Goal: Task Accomplishment & Management: Use online tool/utility

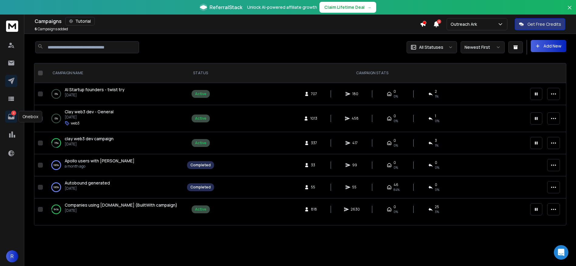
click at [12, 115] on p "2" at bounding box center [13, 113] width 5 height 5
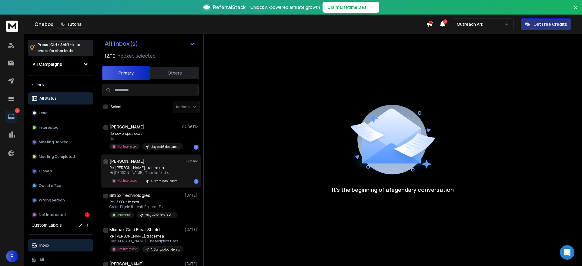
click at [151, 168] on p "Re: Antoine, trade me a" at bounding box center [146, 168] width 73 height 5
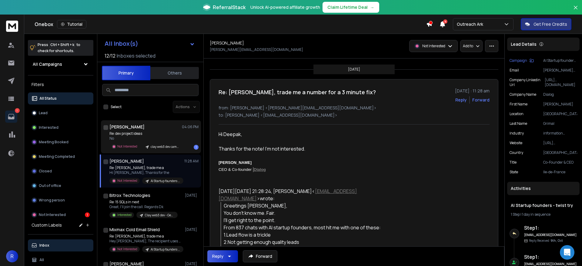
click at [135, 127] on h1 "Gyanendra Sharma" at bounding box center [127, 127] width 35 height 6
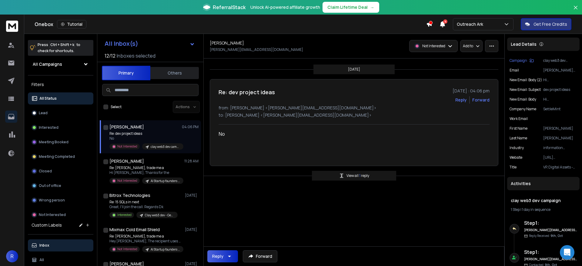
click at [438, 25] on div "4 Outreach Ark Get Free Credits" at bounding box center [499, 24] width 145 height 12
click at [431, 24] on icon at bounding box center [429, 24] width 5 height 5
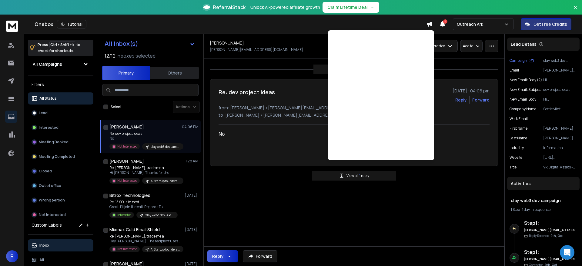
click at [413, 22] on div "Onebox Tutorial" at bounding box center [231, 24] width 392 height 8
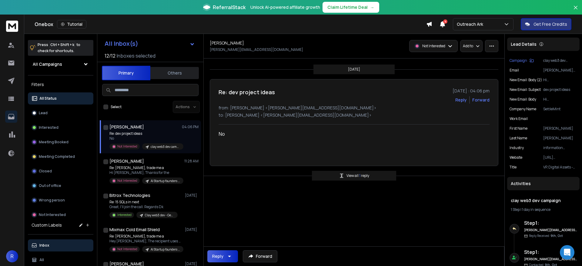
drag, startPoint x: 173, startPoint y: 169, endPoint x: 154, endPoint y: 130, distance: 43.3
click at [173, 169] on p "Re: Antoine, trade me a" at bounding box center [146, 168] width 73 height 5
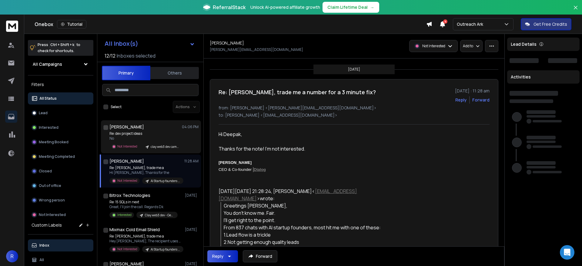
click at [153, 128] on div "Gyanendra Sharma 04:06 PM" at bounding box center [154, 127] width 89 height 6
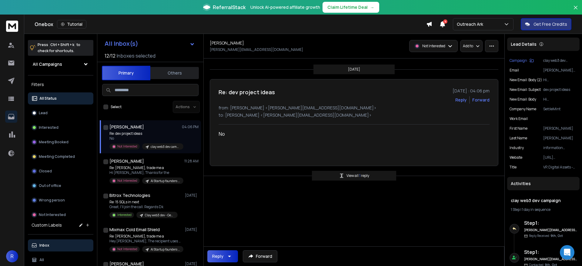
click at [162, 128] on div "Gyanendra Sharma 04:06 PM" at bounding box center [154, 127] width 89 height 6
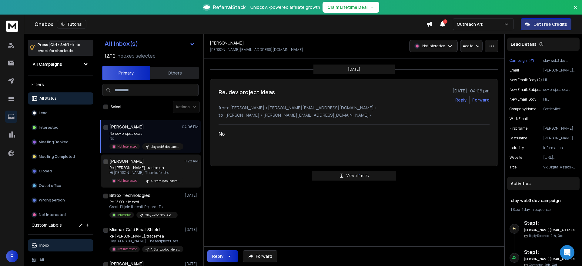
click at [147, 164] on div "Antoine Grimal 11:28 AM" at bounding box center [154, 161] width 89 height 6
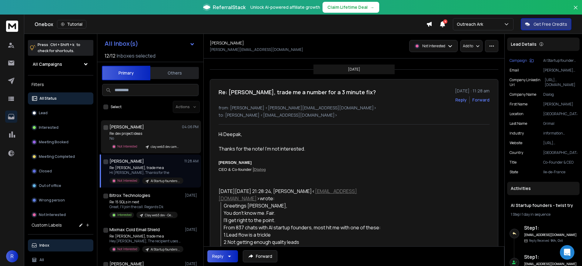
click at [163, 132] on p "Re: dev project ideas" at bounding box center [146, 133] width 73 height 5
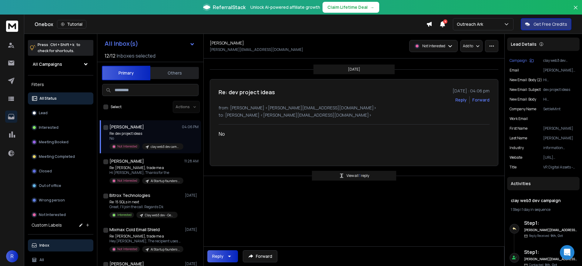
click at [160, 136] on p "No" at bounding box center [146, 138] width 73 height 5
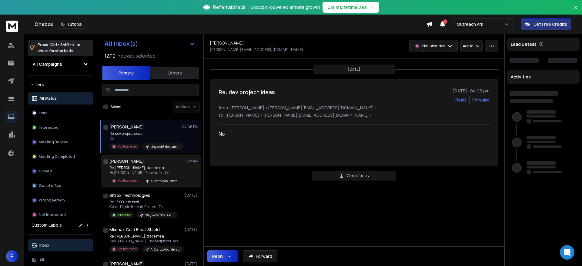
click at [151, 169] on p "Re: Antoine, trade me a" at bounding box center [146, 168] width 73 height 5
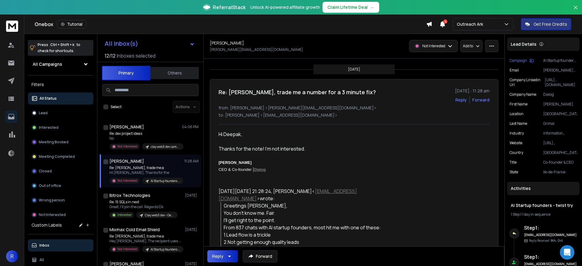
click at [289, 109] on p "from: Antoine Grimal <antoine@askdialog.com>" at bounding box center [354, 108] width 271 height 6
copy p "from: Antoine Grimal <antoine@askdialog.com>"
click at [223, 257] on div "Reply" at bounding box center [217, 257] width 11 height 6
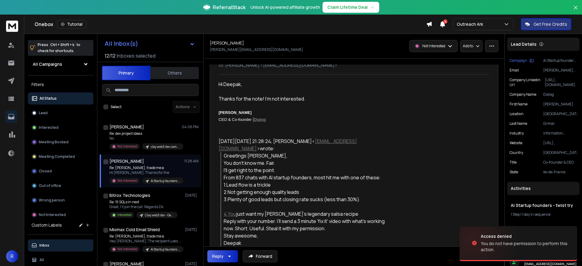
scroll to position [91, 0]
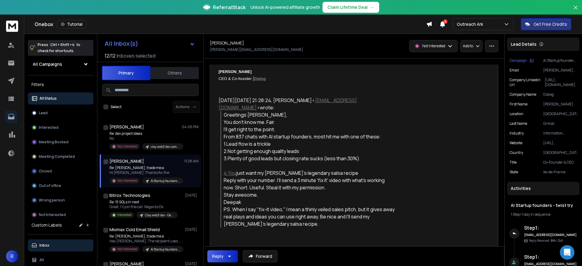
click at [218, 259] on div "Reply" at bounding box center [217, 257] width 11 height 6
click at [220, 259] on div "Reply" at bounding box center [217, 257] width 11 height 6
click at [11, 258] on span "R" at bounding box center [12, 257] width 12 height 12
click at [8, 253] on span "R" at bounding box center [12, 257] width 12 height 12
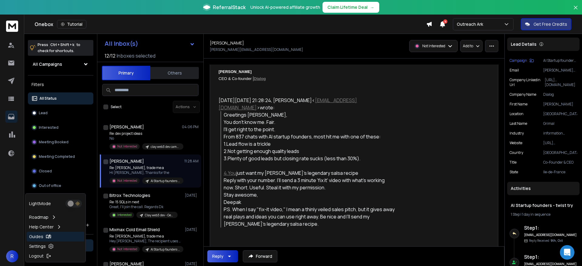
click at [383, 125] on p "You don’t know me. Fair." at bounding box center [310, 122] width 172 height 7
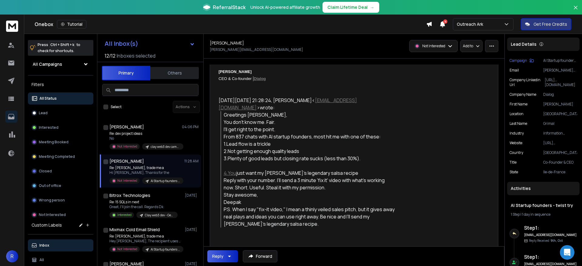
click at [227, 258] on icon "button" at bounding box center [229, 256] width 7 height 7
click at [9, 258] on span "R" at bounding box center [12, 257] width 12 height 12
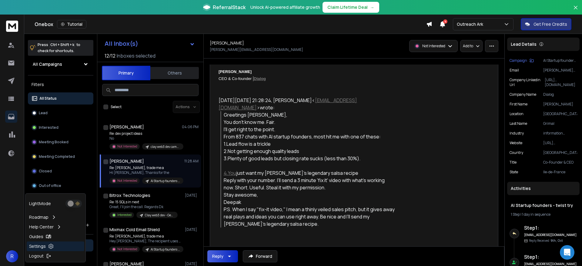
click at [49, 247] on icon at bounding box center [50, 246] width 5 height 5
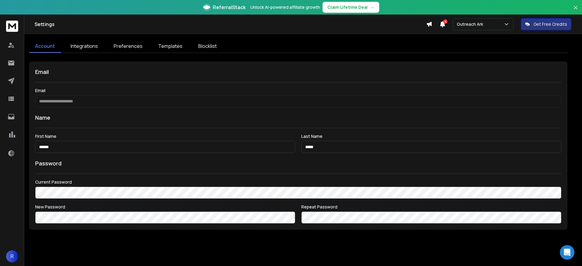
click at [79, 43] on link "Integrations" at bounding box center [84, 46] width 39 height 13
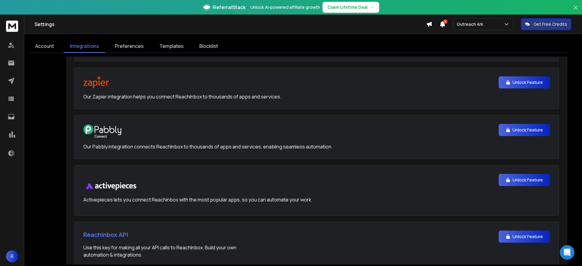
scroll to position [103, 0]
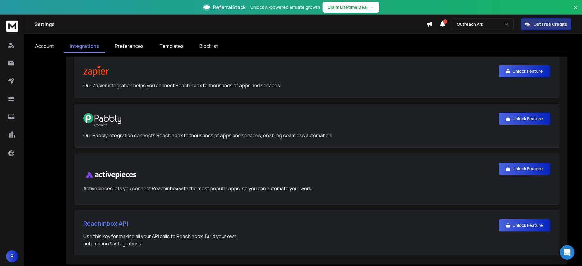
click at [508, 226] on icon at bounding box center [509, 226] width 4 height 4
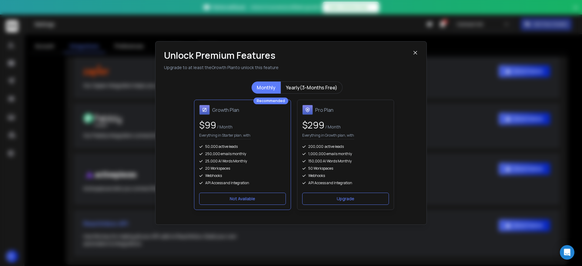
click at [415, 51] on icon at bounding box center [415, 52] width 5 height 5
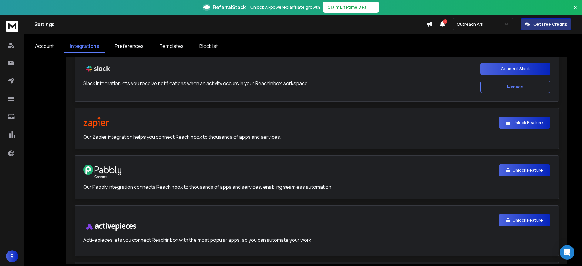
scroll to position [0, 0]
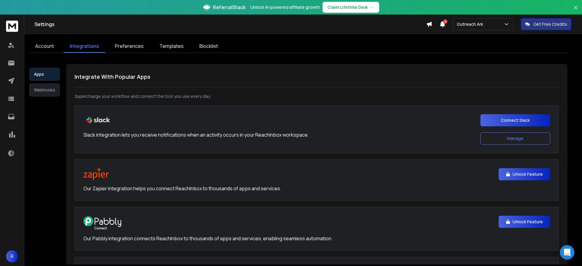
click at [43, 92] on button "Webhooks" at bounding box center [44, 89] width 31 height 13
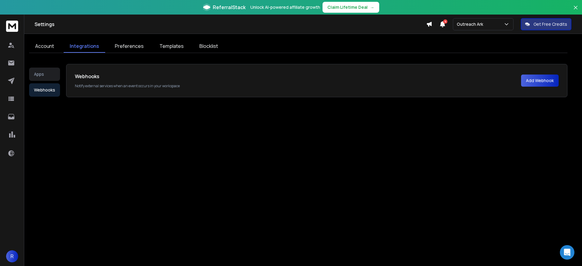
click at [555, 83] on button "Add Webhook" at bounding box center [541, 81] width 38 height 12
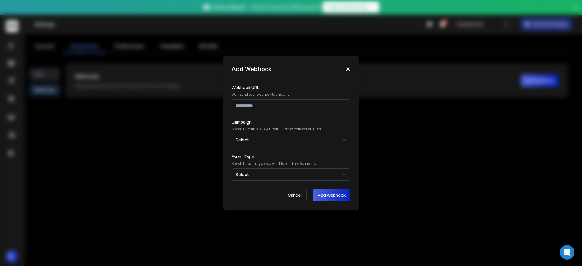
click at [329, 145] on body "**********" at bounding box center [291, 133] width 582 height 266
click at [341, 178] on button "Select..." at bounding box center [291, 175] width 119 height 12
click at [472, 146] on div "**********" at bounding box center [291, 133] width 582 height 166
click at [348, 70] on icon at bounding box center [348, 69] width 5 height 5
